Goal: Navigation & Orientation: Find specific page/section

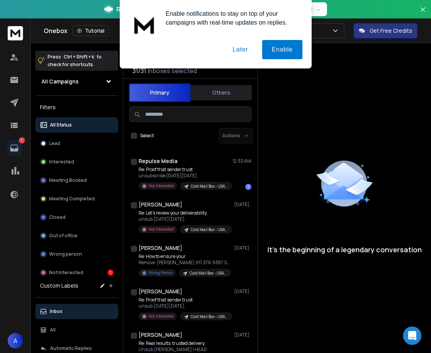
click at [283, 134] on div "It’s the beginning of a legendary conversation" at bounding box center [344, 193] width 173 height 300
click at [237, 48] on button "Later" at bounding box center [240, 49] width 35 height 19
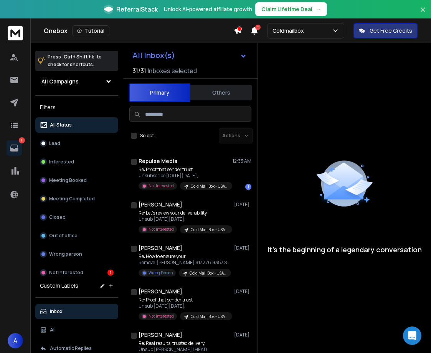
click at [292, 120] on div "It’s the beginning of a legendary conversation" at bounding box center [344, 193] width 173 height 300
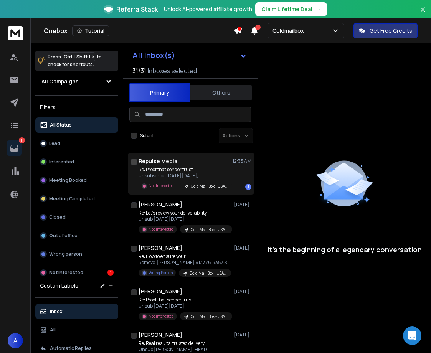
click at [169, 168] on p "Re: Proof that sender trust" at bounding box center [185, 169] width 92 height 6
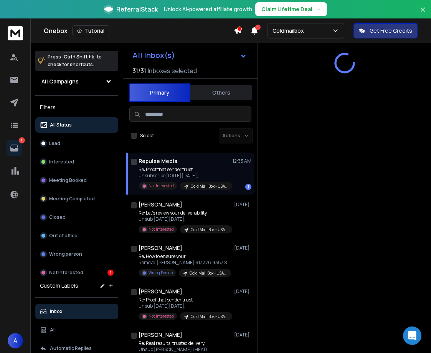
click at [169, 168] on p "Re: Proof that sender trust" at bounding box center [185, 169] width 92 height 6
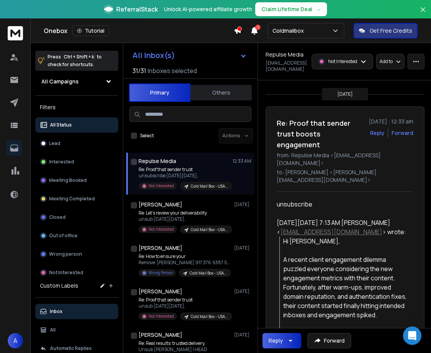
click at [169, 168] on p "Re: Proof that sender trust" at bounding box center [185, 169] width 92 height 6
click at [19, 83] on link at bounding box center [14, 79] width 15 height 15
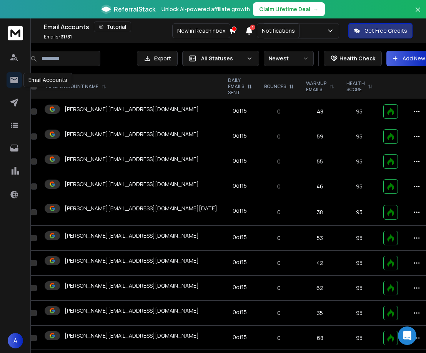
click at [196, 30] on div "New in ReachInbox" at bounding box center [201, 30] width 58 height 15
click at [249, 30] on icon at bounding box center [248, 30] width 7 height 8
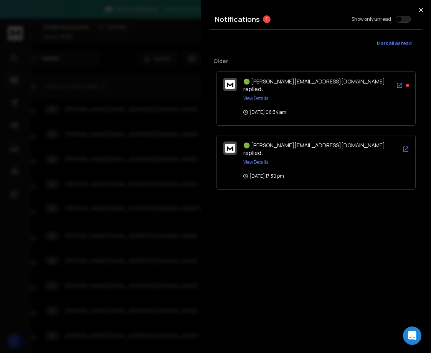
click at [421, 9] on icon "button" at bounding box center [421, 10] width 4 height 4
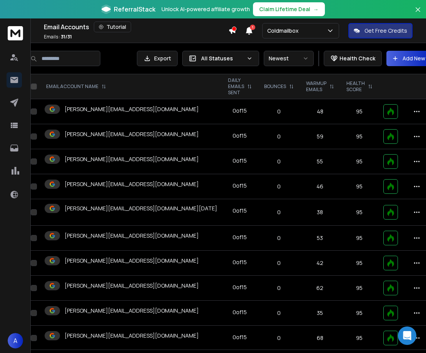
click at [416, 8] on icon "Close banner" at bounding box center [417, 9] width 5 height 5
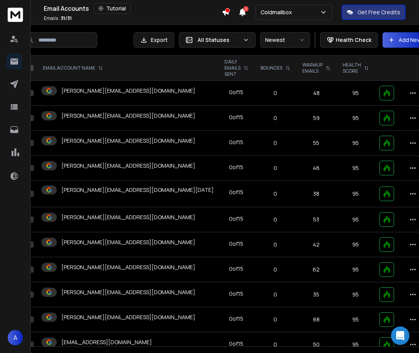
click at [175, 16] on div "Emails : 31 / 31" at bounding box center [133, 18] width 178 height 6
click at [19, 174] on link at bounding box center [14, 175] width 15 height 15
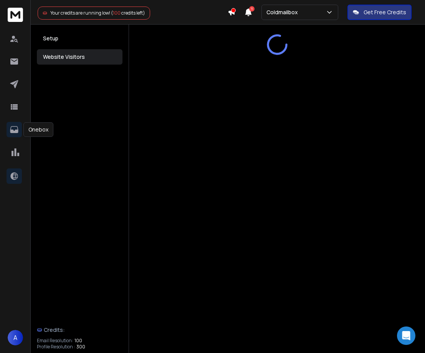
click at [17, 136] on link at bounding box center [14, 129] width 15 height 15
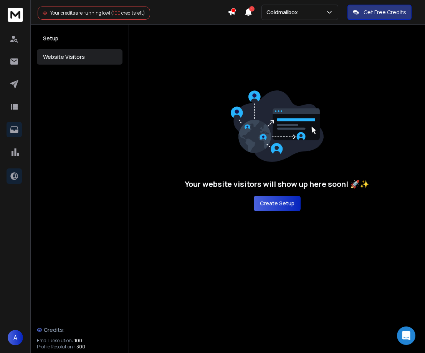
click at [17, 136] on link at bounding box center [14, 129] width 15 height 15
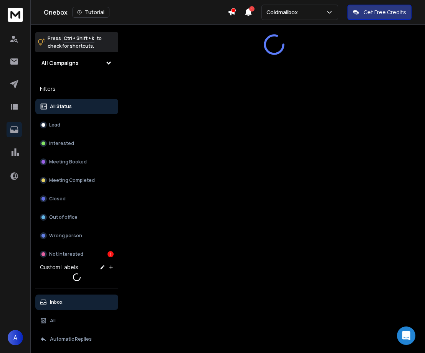
click at [17, 136] on link at bounding box center [14, 129] width 15 height 15
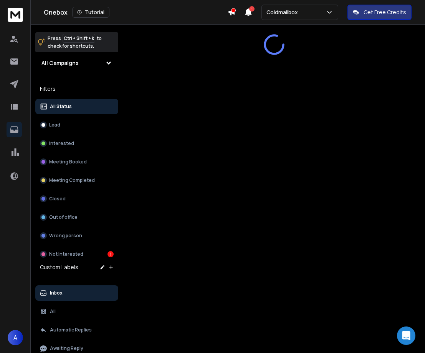
click at [17, 136] on link at bounding box center [14, 129] width 15 height 15
click at [70, 249] on button "Not Interested 1" at bounding box center [76, 253] width 83 height 15
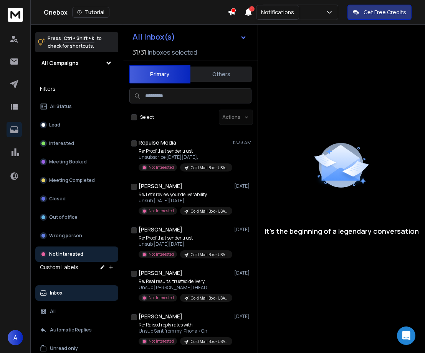
click at [249, 8] on icon at bounding box center [249, 12] width 8 height 8
click at [284, 69] on div "It’s the beginning of a legendary conversation" at bounding box center [341, 175] width 167 height 300
